Goal: Task Accomplishment & Management: Manage account settings

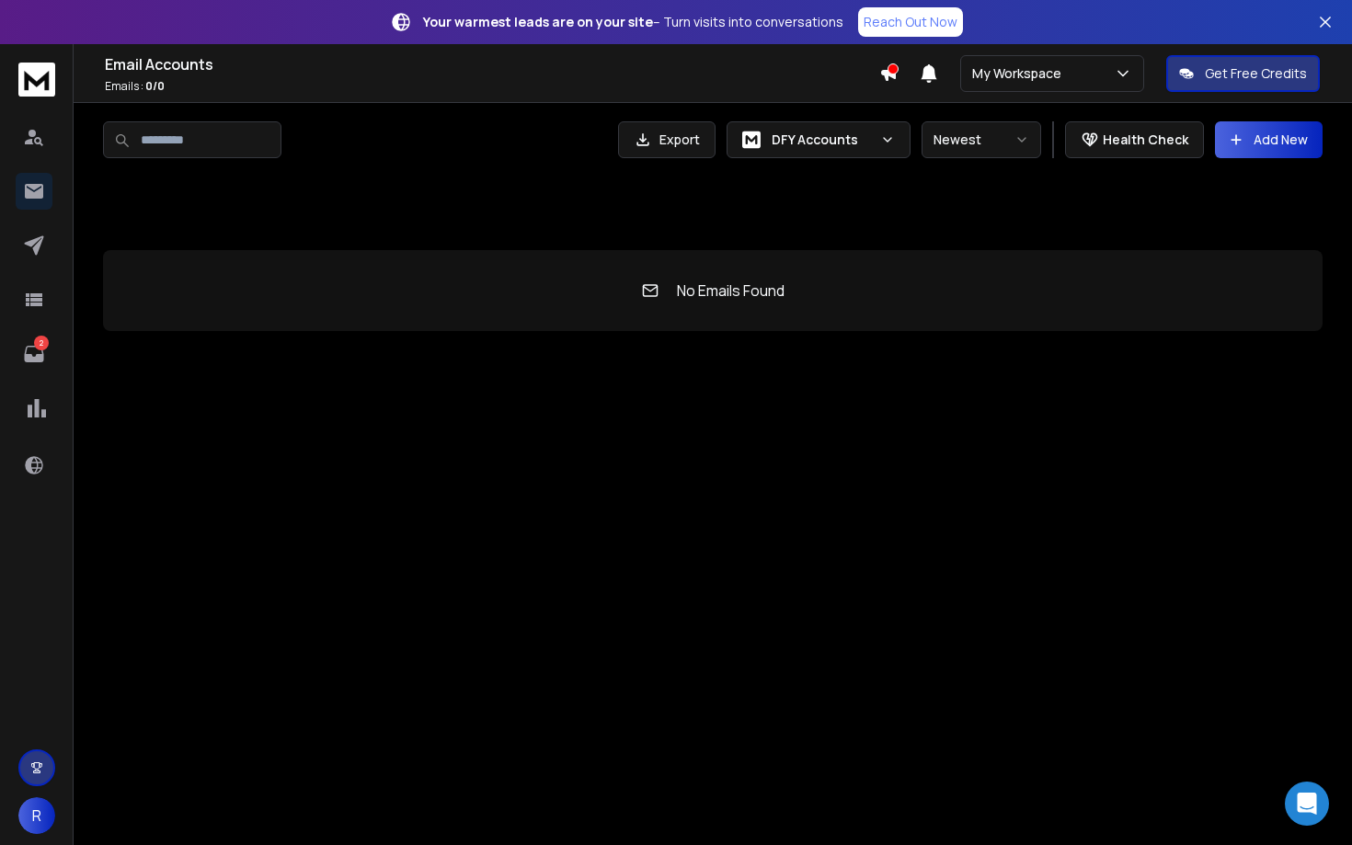
click at [773, 135] on div "DFY Accounts" at bounding box center [807, 140] width 131 height 22
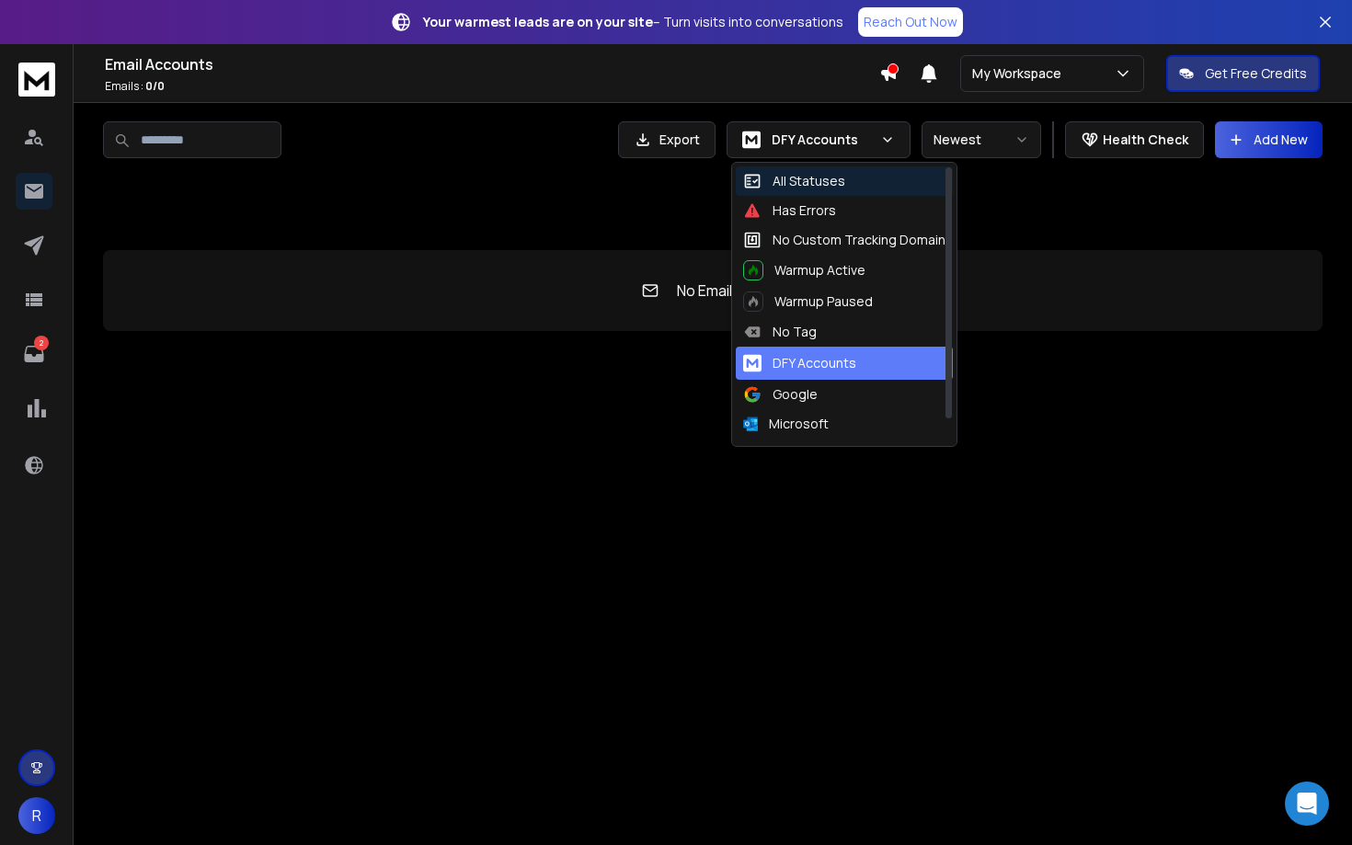
click at [776, 183] on div "All Statuses" at bounding box center [794, 181] width 102 height 18
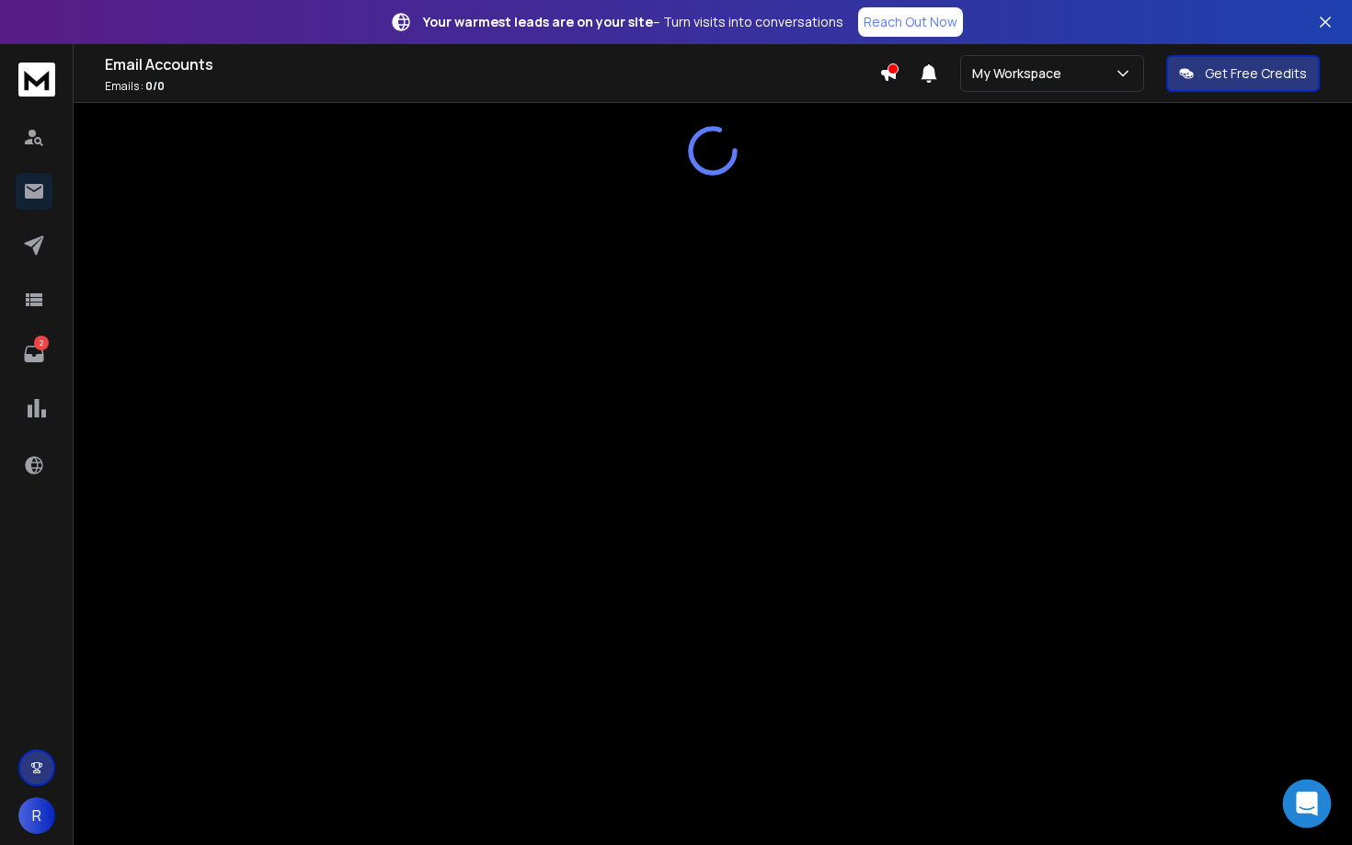
click at [1303, 809] on icon "Open Intercom Messenger" at bounding box center [1307, 804] width 24 height 24
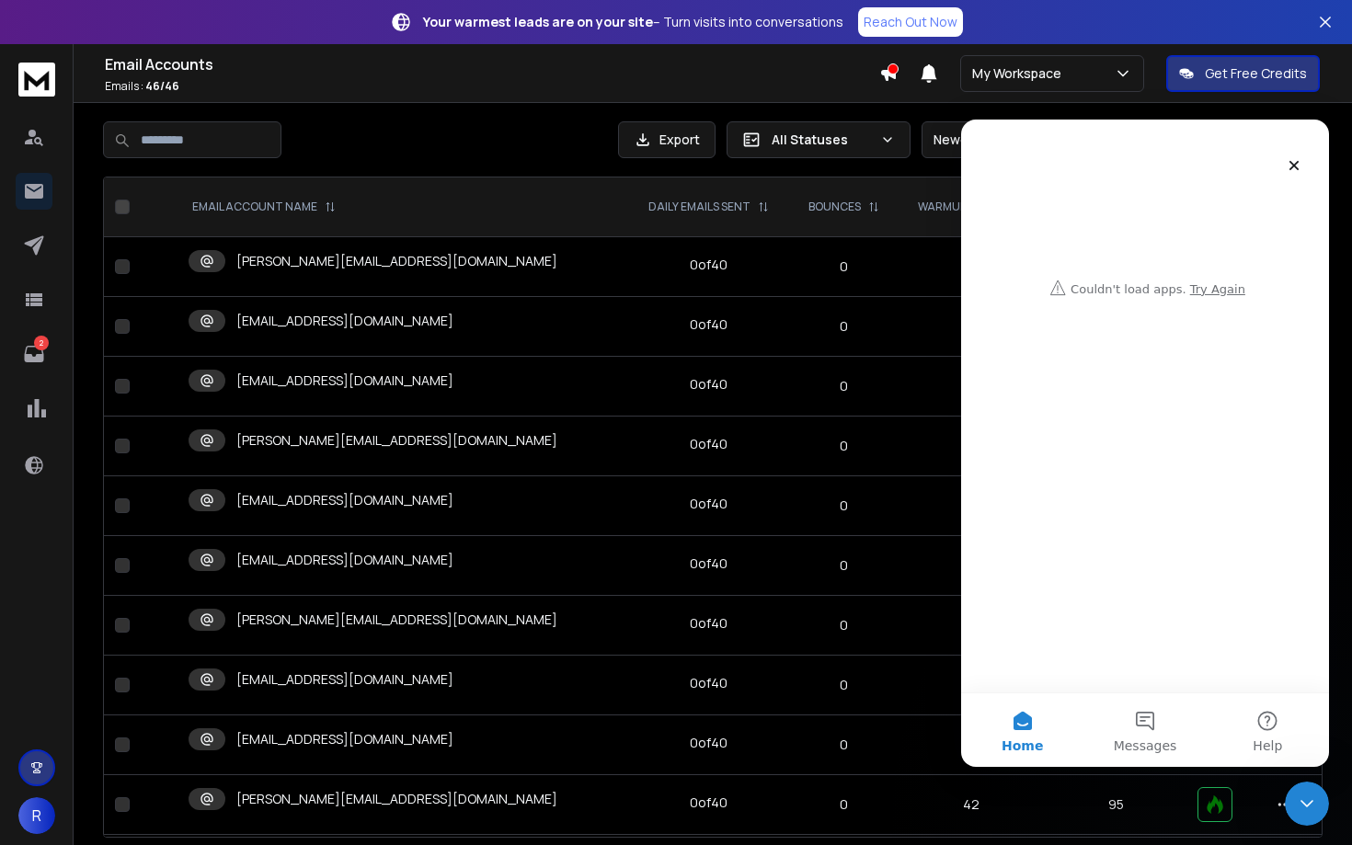
click at [1186, 505] on div "Couldn't load apps. Try Again" at bounding box center [1145, 406] width 368 height 573
click at [1132, 721] on button "Messages" at bounding box center [1144, 730] width 122 height 74
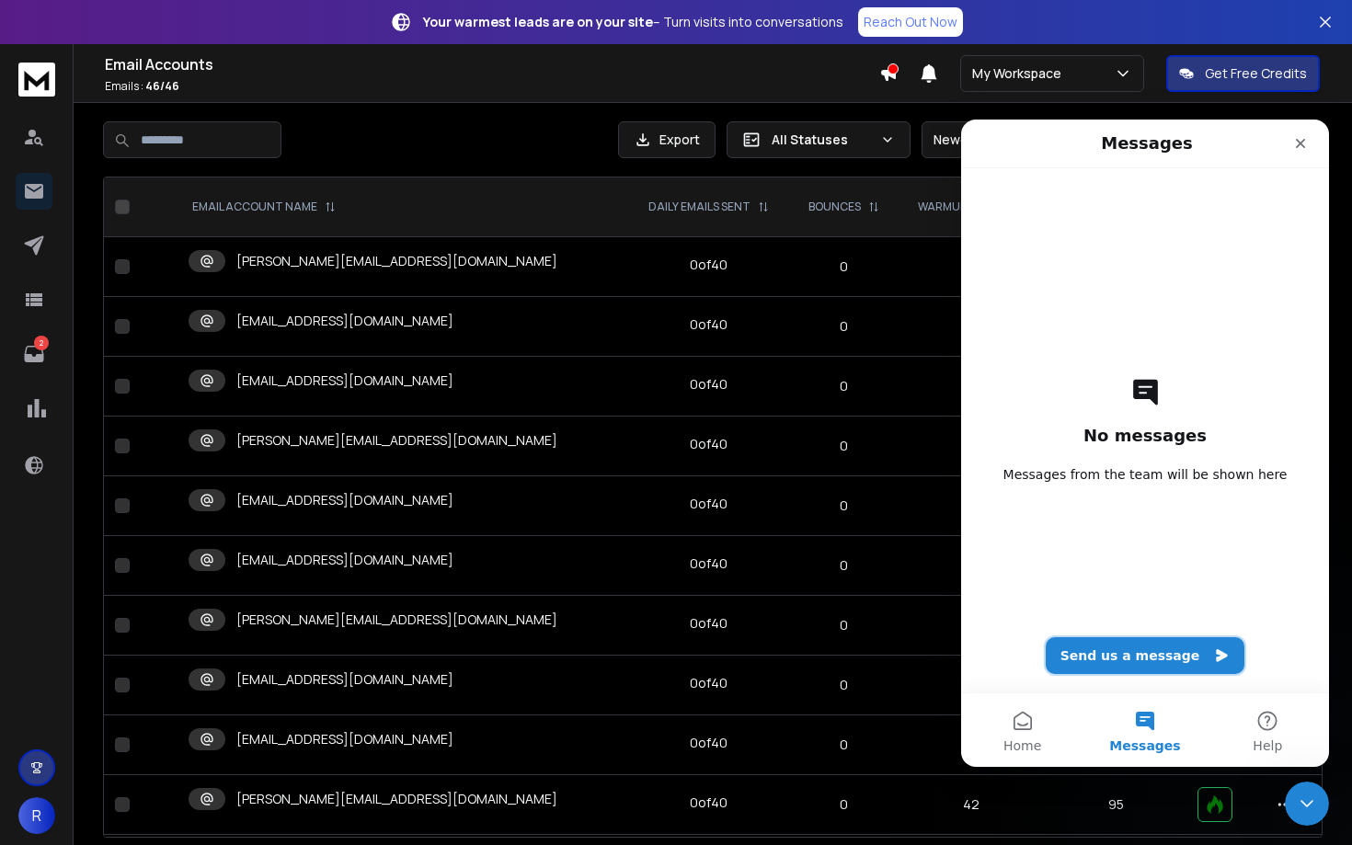
click at [1115, 649] on button "Send us a message" at bounding box center [1146, 655] width 200 height 37
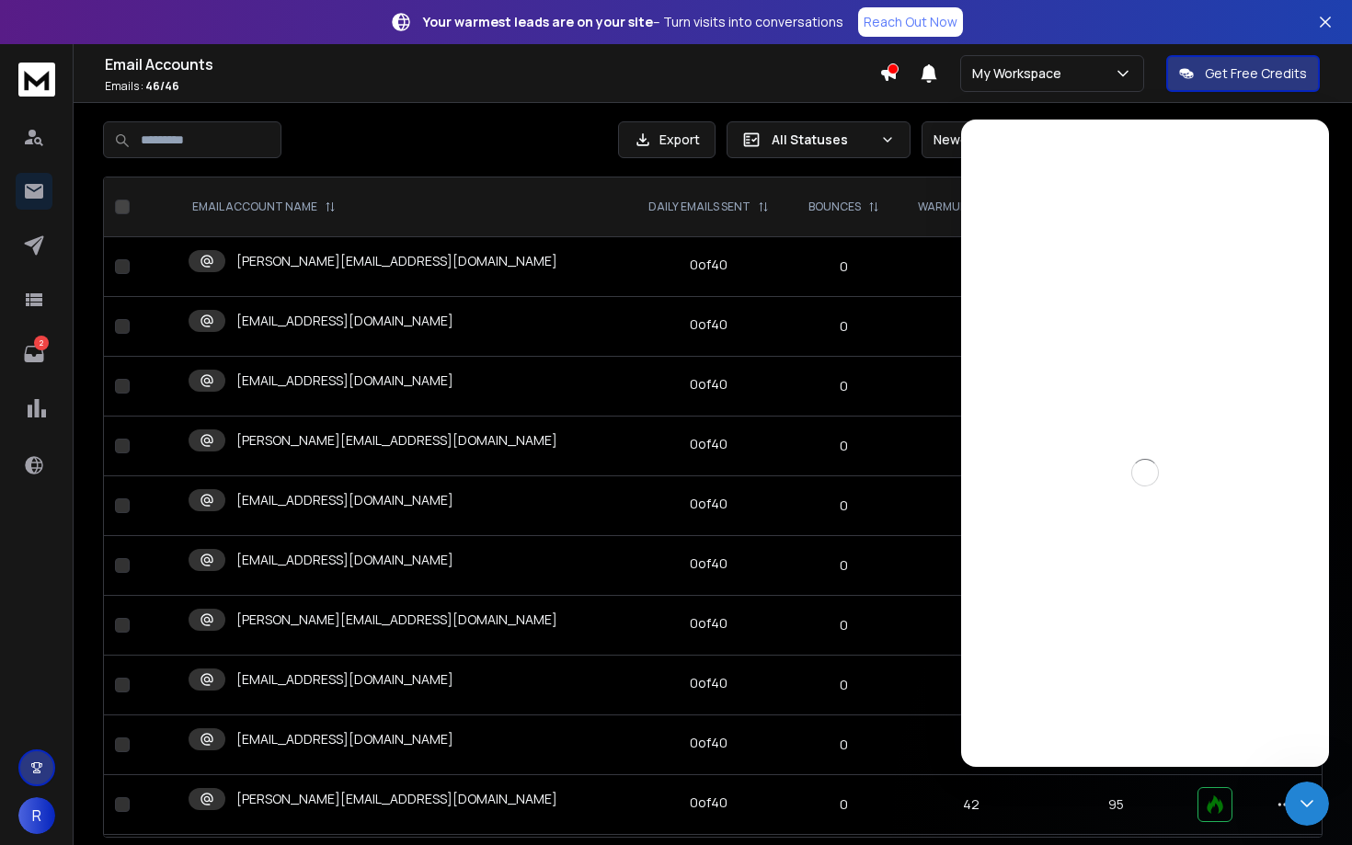
click at [910, 515] on td "35" at bounding box center [972, 506] width 148 height 60
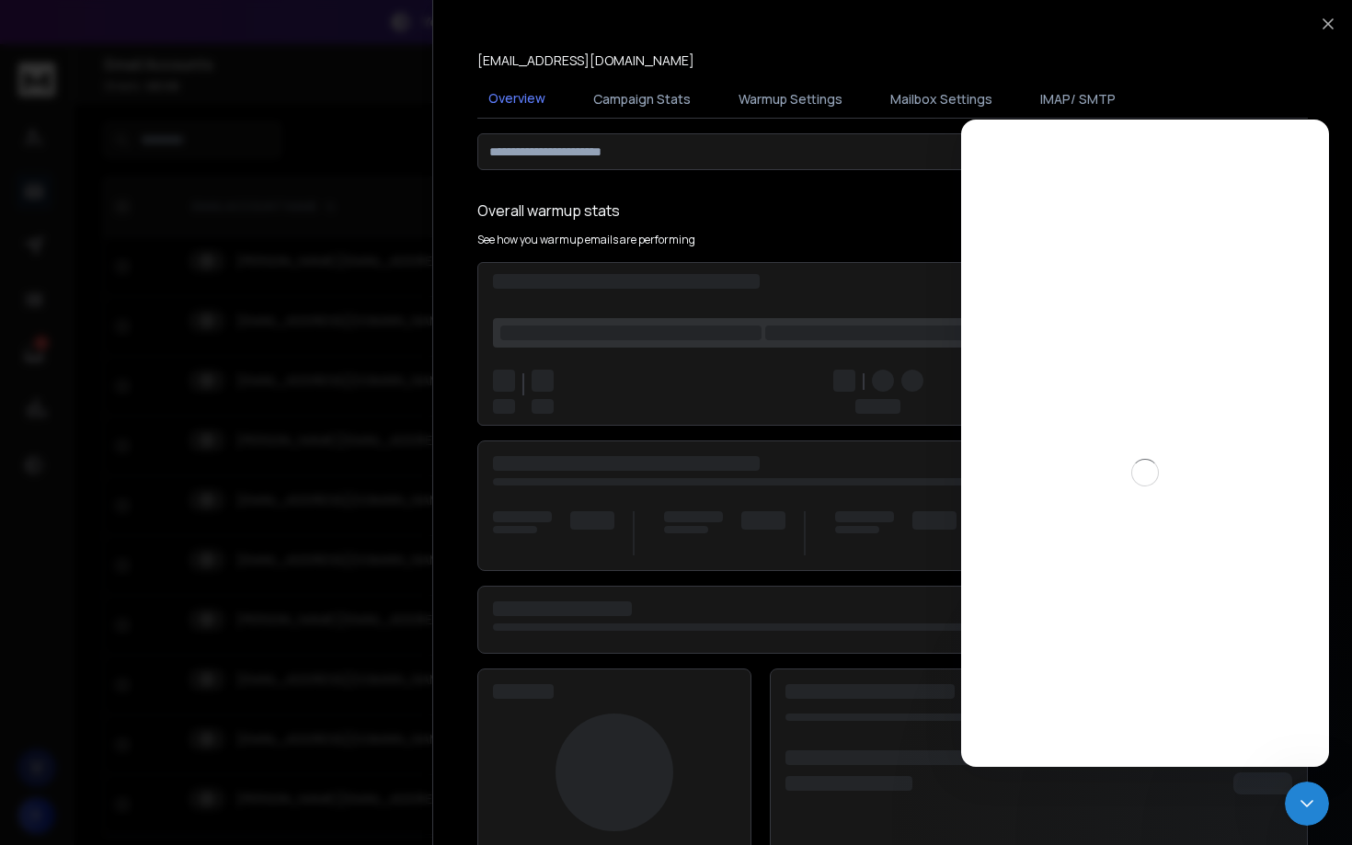
click at [281, 426] on div at bounding box center [676, 422] width 1352 height 845
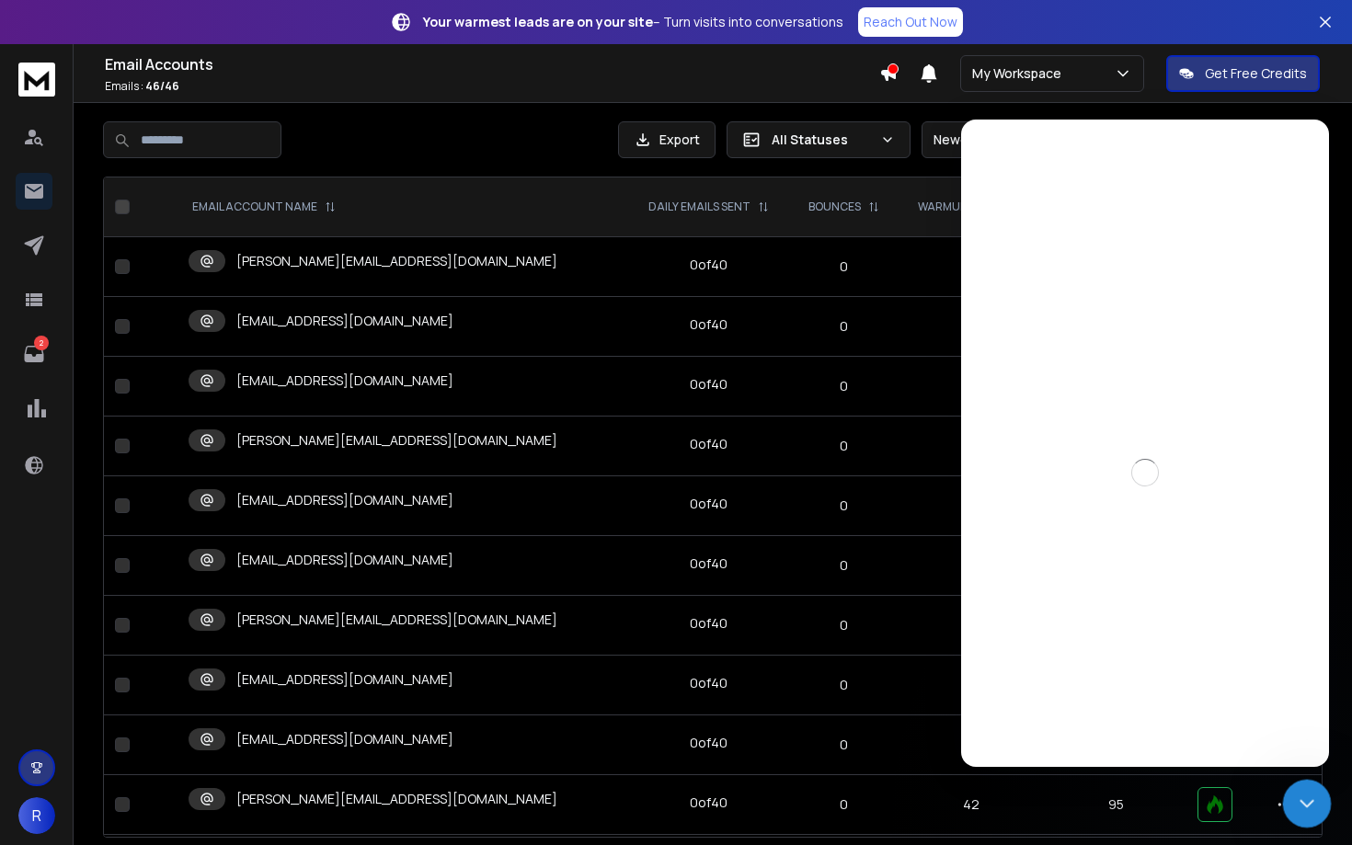
click at [1300, 794] on icon "Close Intercom Messenger" at bounding box center [1304, 801] width 22 height 22
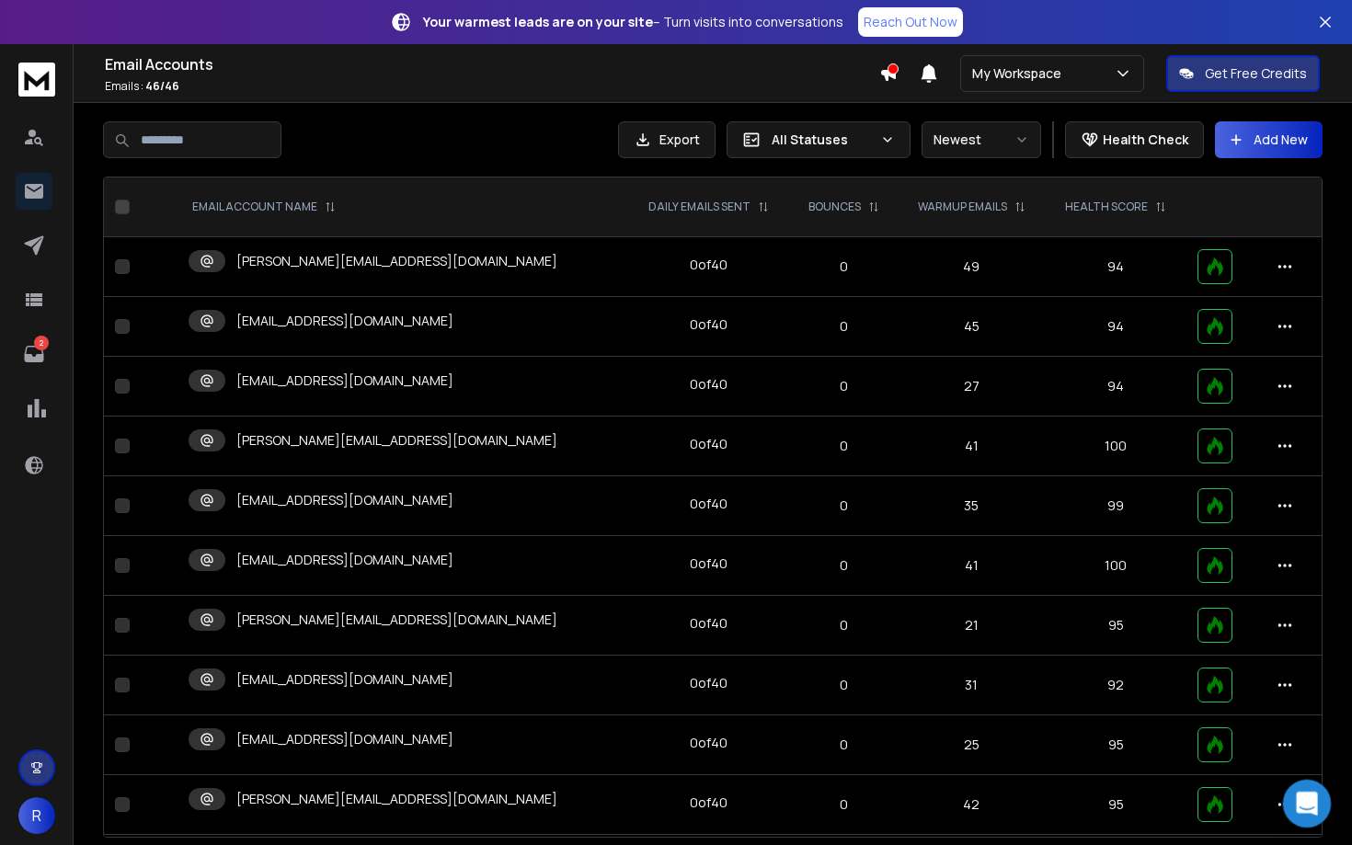
click at [1311, 801] on icon "Open Intercom Messenger" at bounding box center [1304, 801] width 30 height 30
click at [1289, 785] on div "Open Intercom Messenger" at bounding box center [1307, 804] width 49 height 49
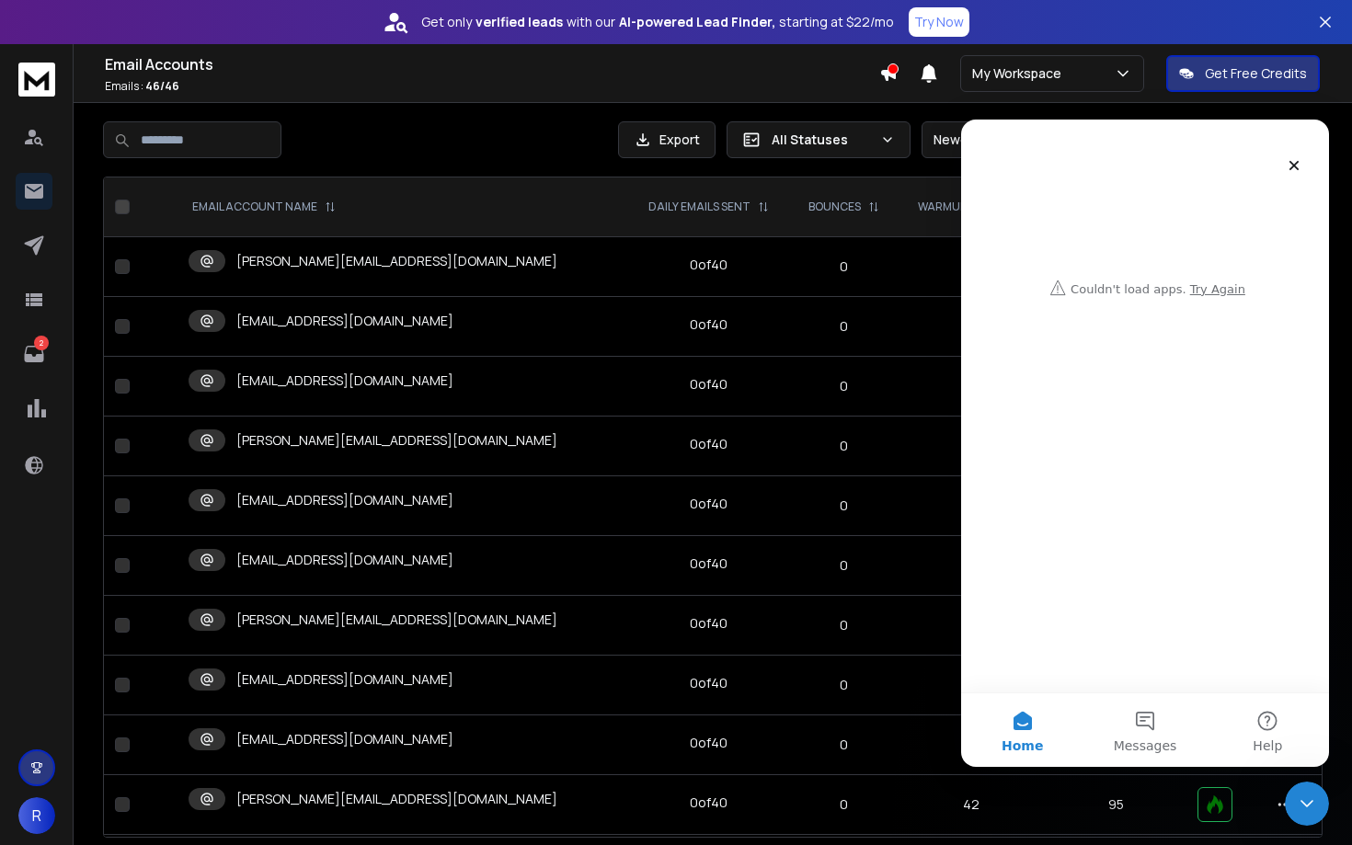
click at [1217, 292] on div "Intercom messenger" at bounding box center [1145, 213] width 331 height 186
click at [1208, 284] on div "Intercom messenger" at bounding box center [1145, 213] width 331 height 186
click at [1208, 287] on div "Intercom messenger" at bounding box center [1145, 213] width 331 height 186
click at [1081, 292] on div "Intercom messenger" at bounding box center [1145, 213] width 331 height 186
click at [1232, 286] on div "Intercom messenger" at bounding box center [1145, 213] width 331 height 186
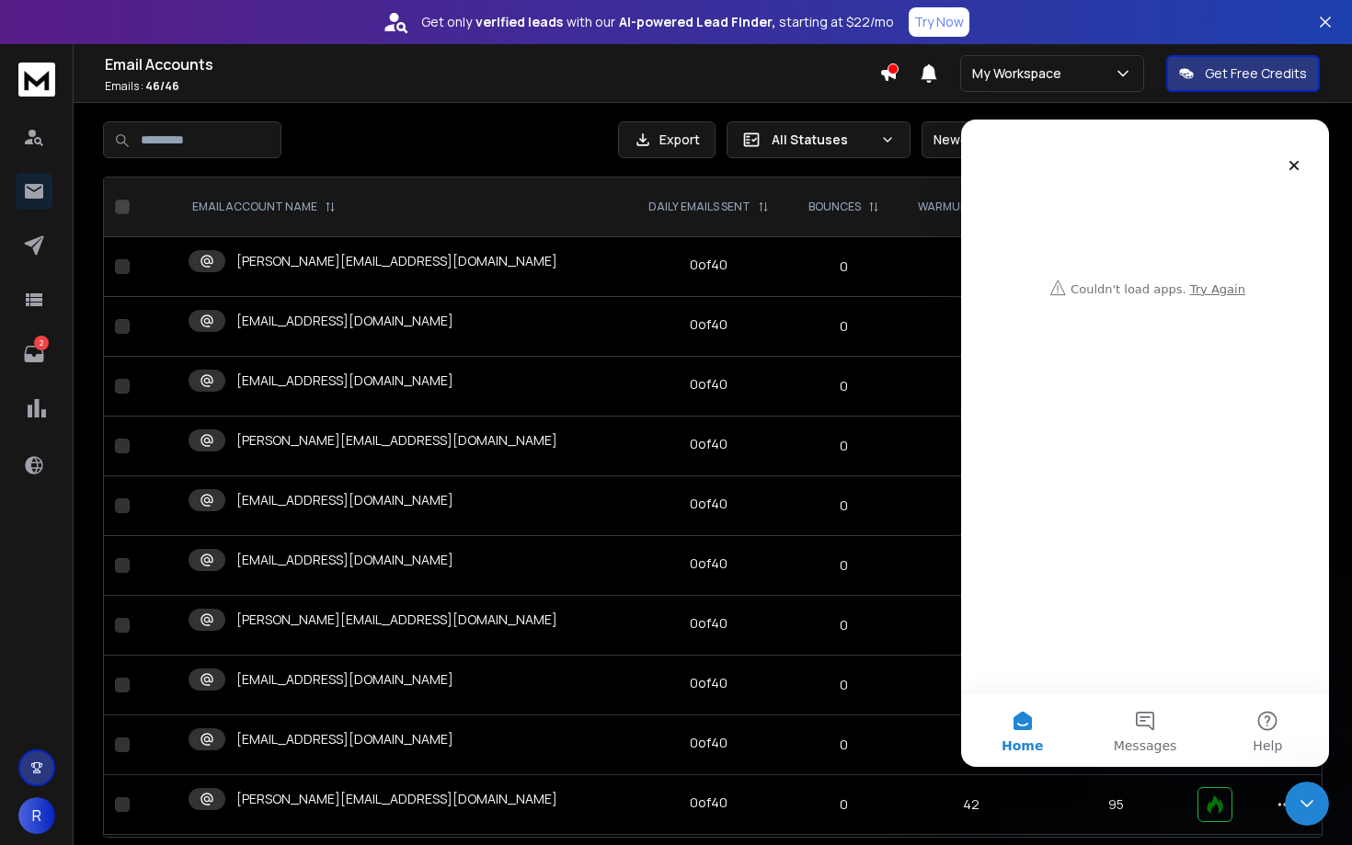
click at [1232, 286] on div "Intercom messenger" at bounding box center [1145, 213] width 331 height 186
click at [1280, 722] on button "Help" at bounding box center [1268, 730] width 122 height 74
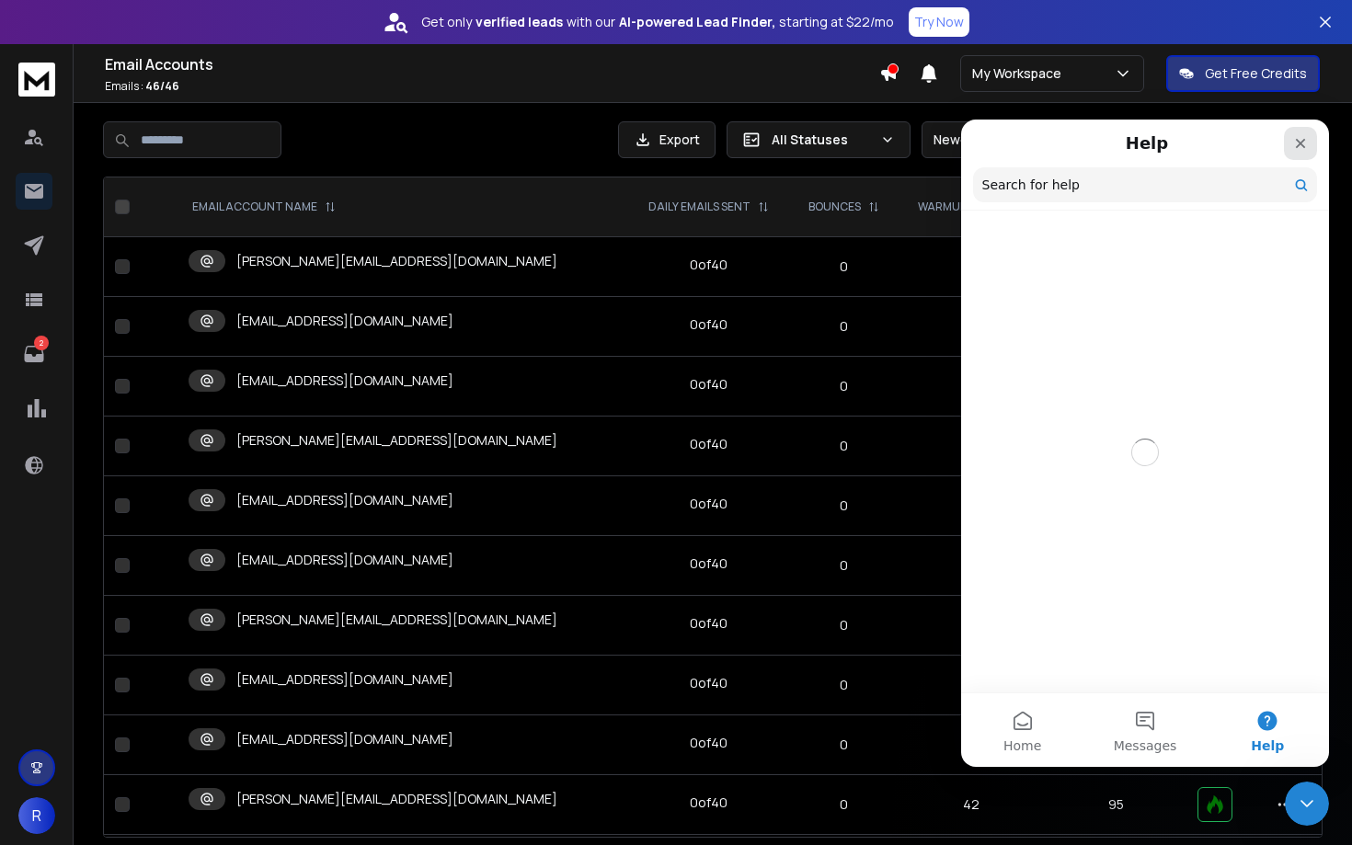
click at [1301, 158] on div "Close" at bounding box center [1300, 143] width 33 height 33
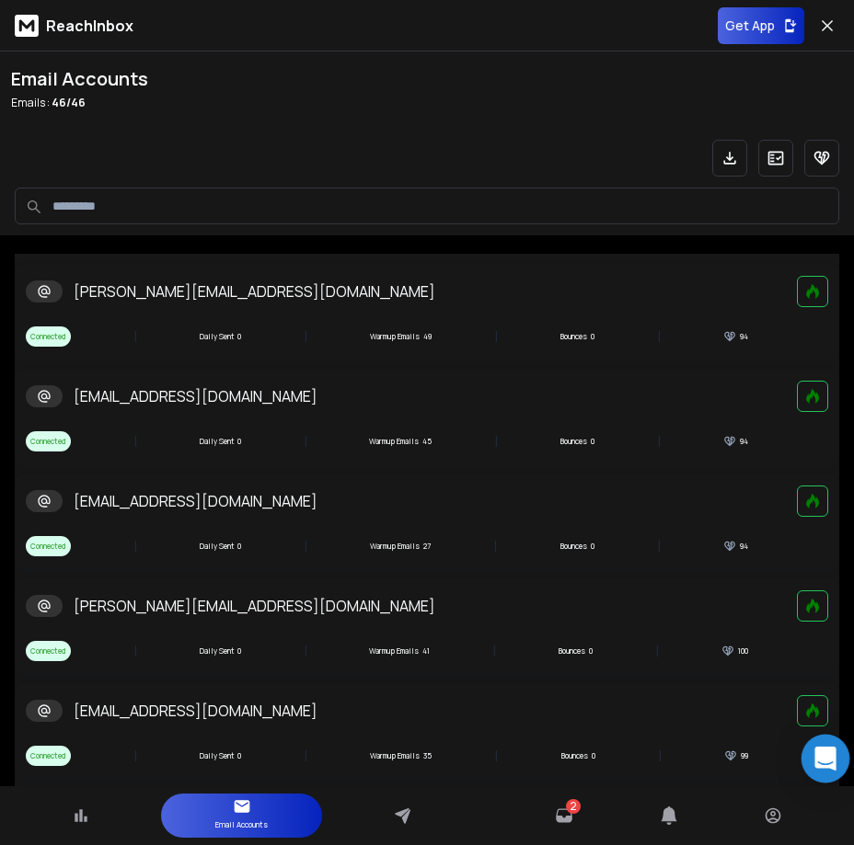
click at [819, 762] on icon "Open Intercom Messenger" at bounding box center [824, 759] width 21 height 24
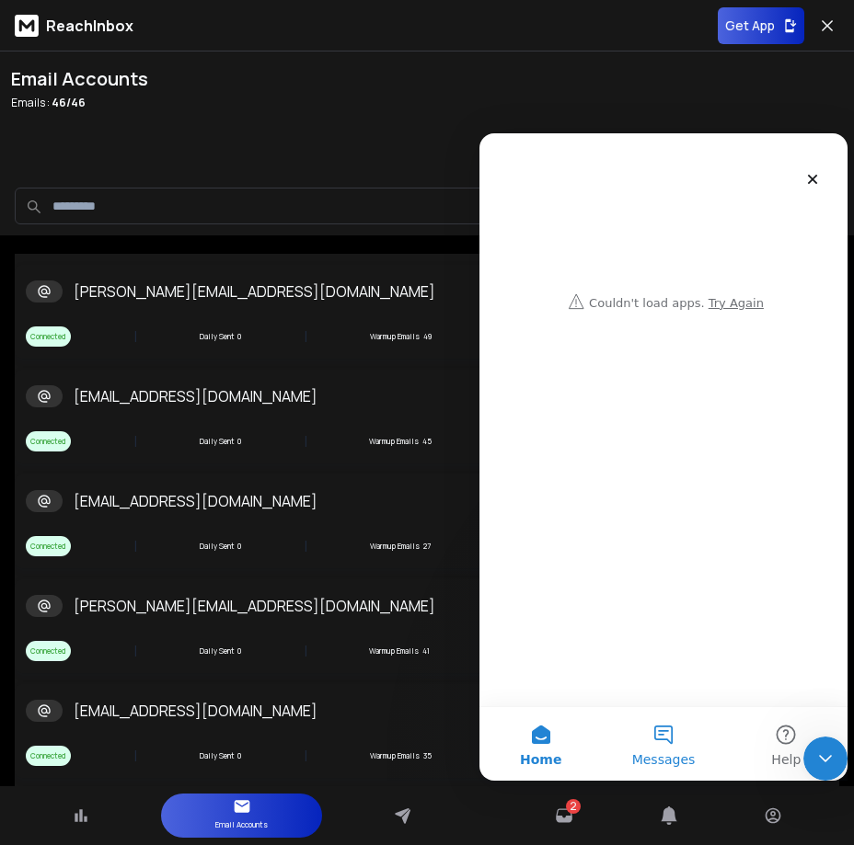
click at [677, 739] on button "Messages" at bounding box center [663, 744] width 122 height 74
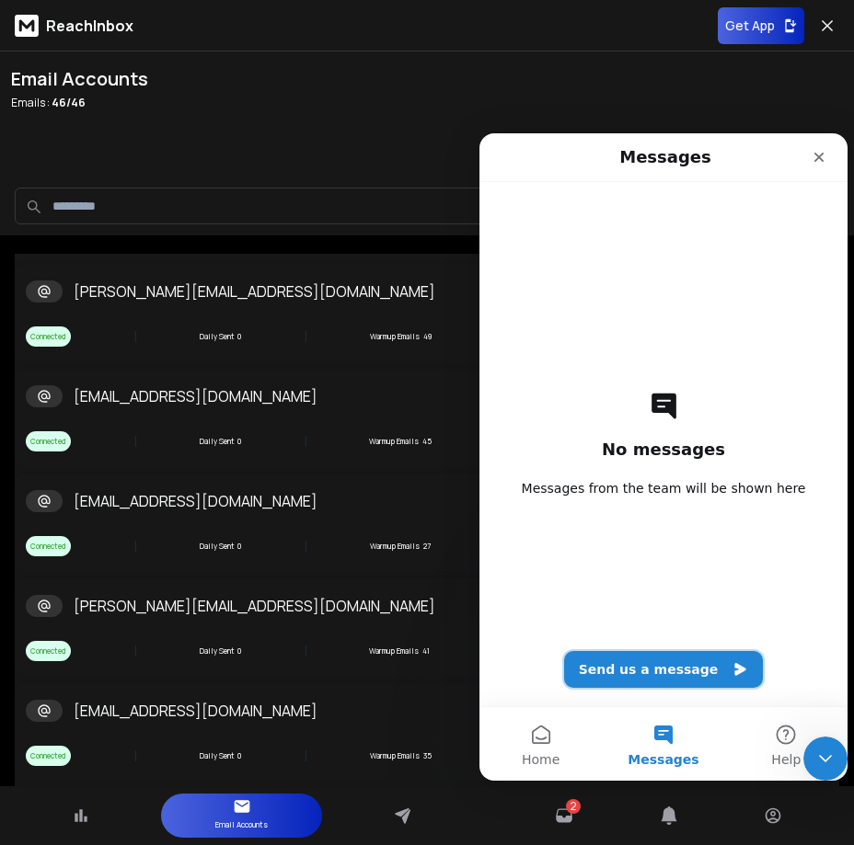
click at [670, 678] on button "Send us a message" at bounding box center [664, 669] width 200 height 37
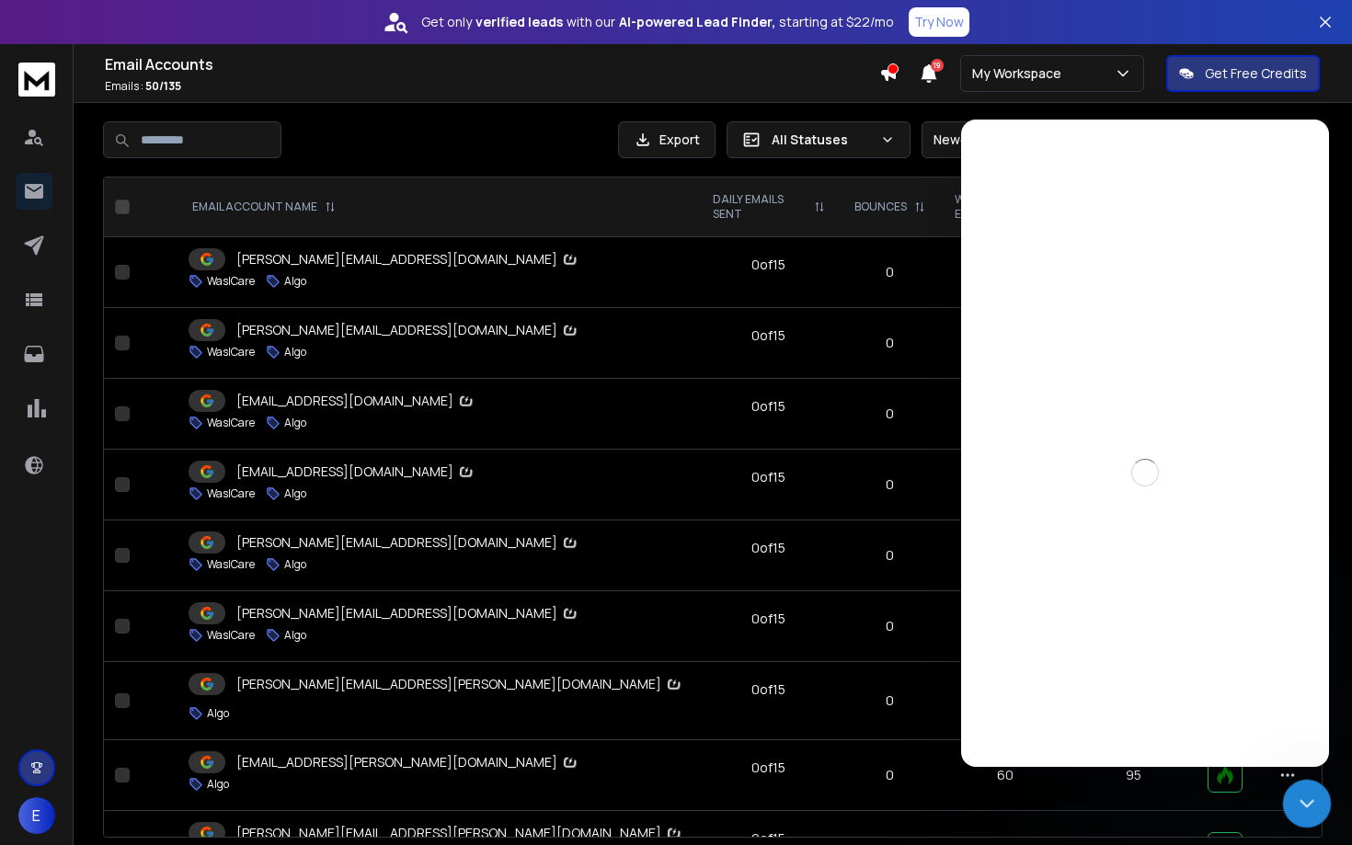
click at [1304, 800] on icon "Close Intercom Messenger" at bounding box center [1304, 801] width 22 height 22
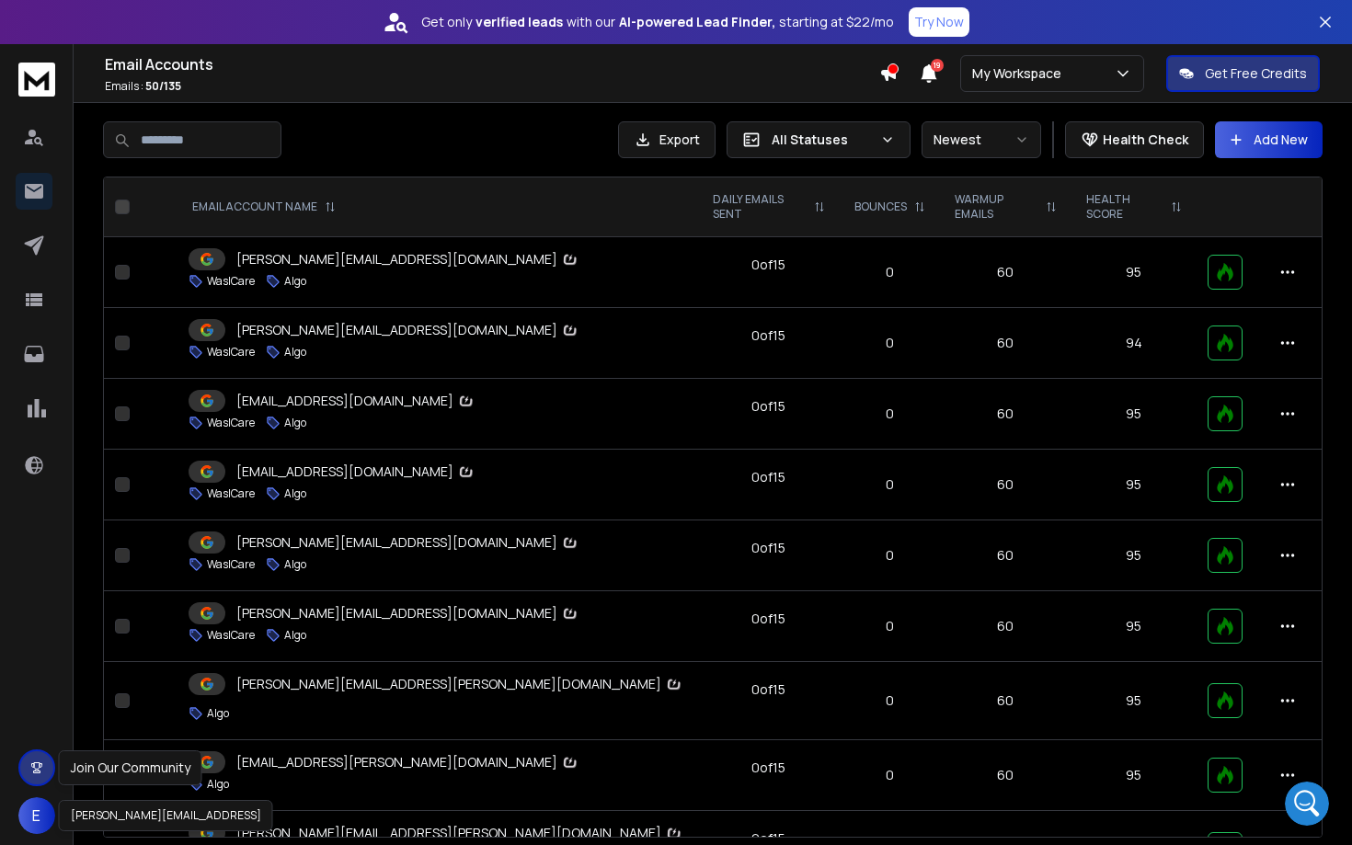
click at [30, 815] on span "E" at bounding box center [36, 815] width 37 height 37
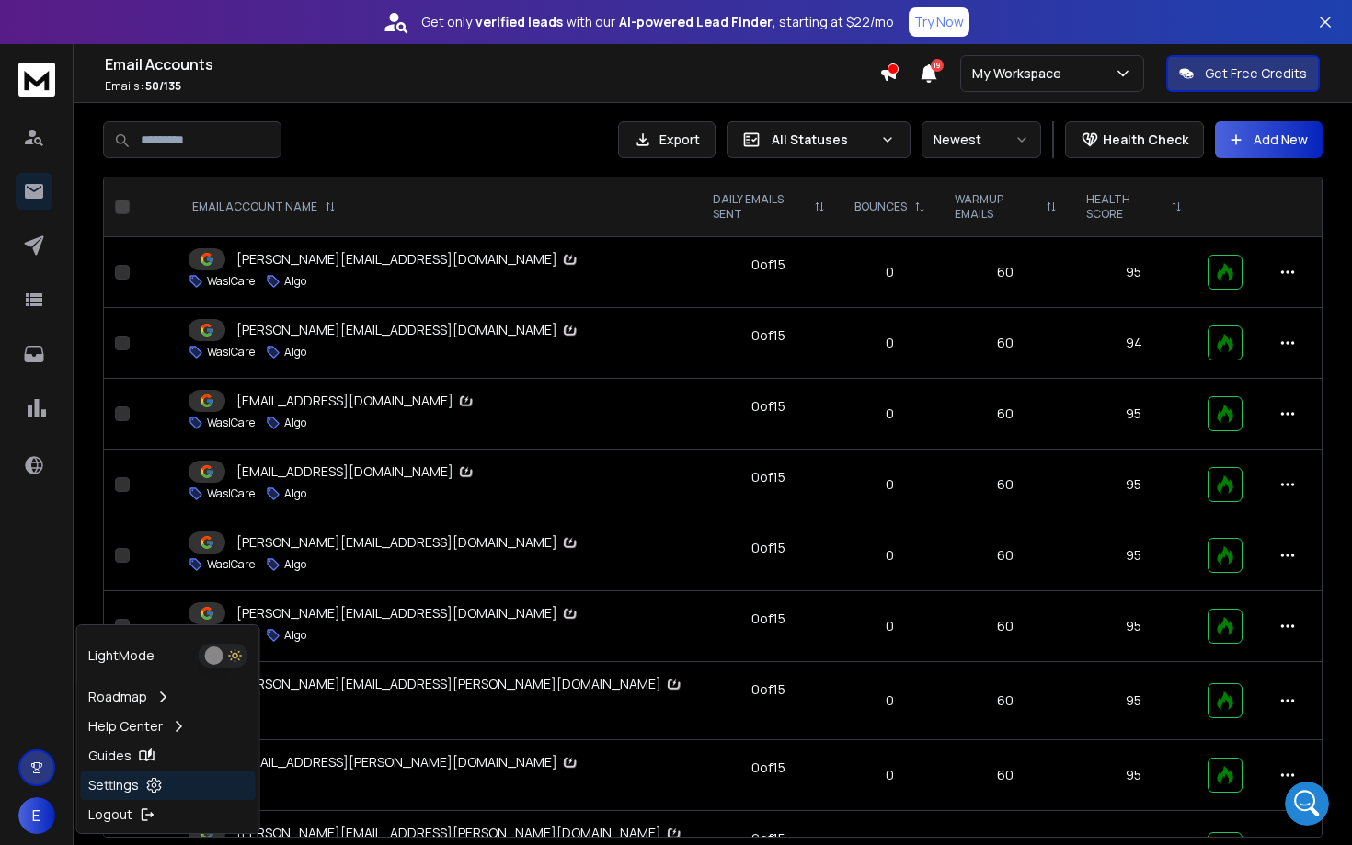
click at [114, 780] on p "Settings" at bounding box center [113, 785] width 51 height 18
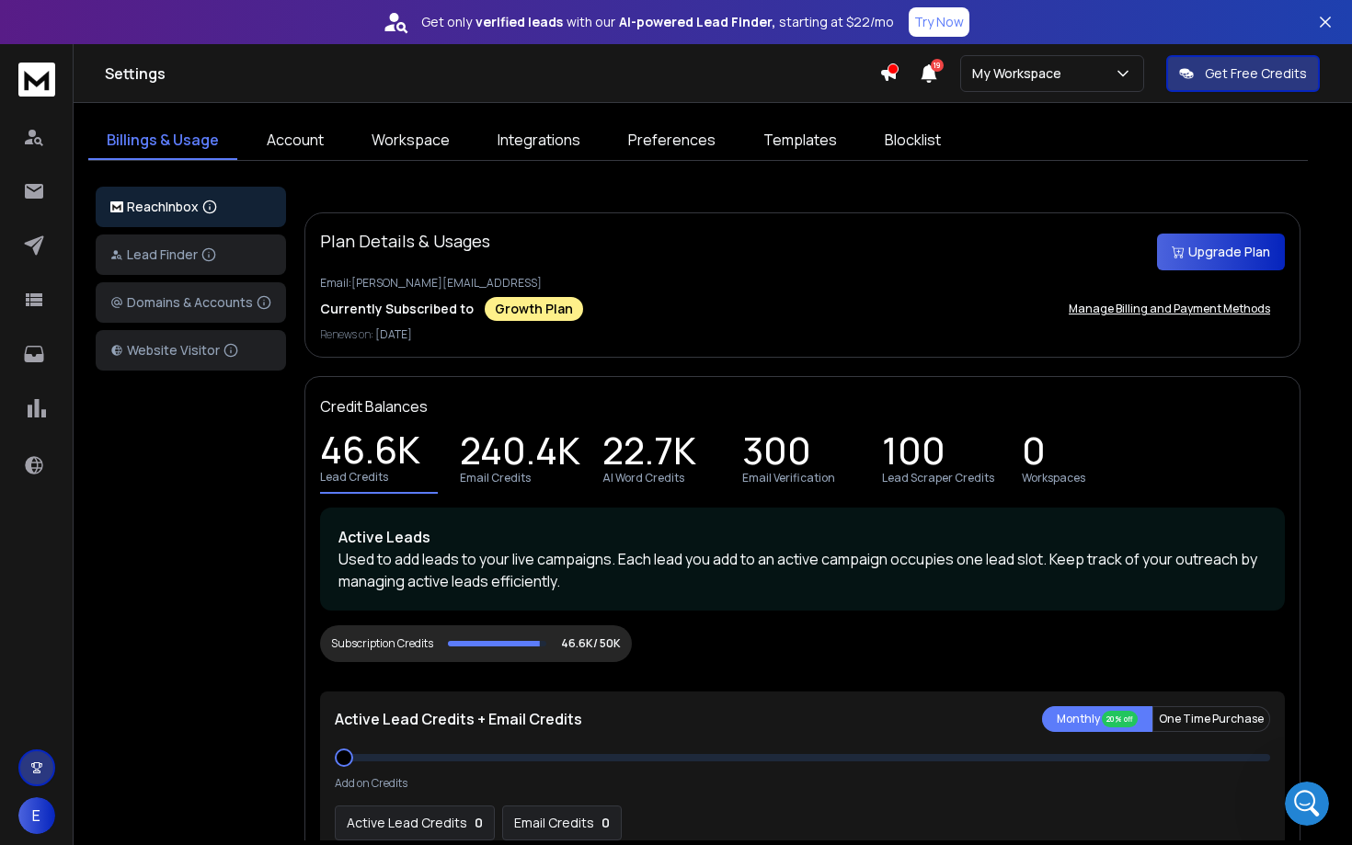
click at [1172, 308] on p "Manage Billing and Payment Methods" at bounding box center [1169, 309] width 201 height 15
